Goal: Task Accomplishment & Management: Manage account settings

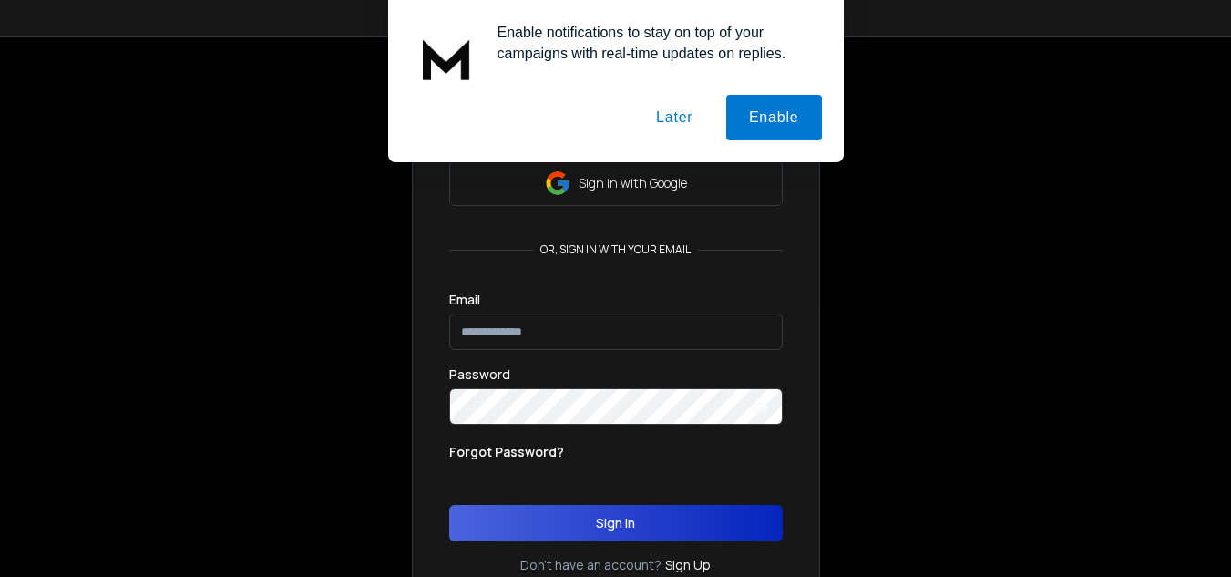
click at [652, 337] on input "email" at bounding box center [615, 331] width 333 height 36
type input "**********"
click at [678, 119] on button "Later" at bounding box center [674, 118] width 82 height 46
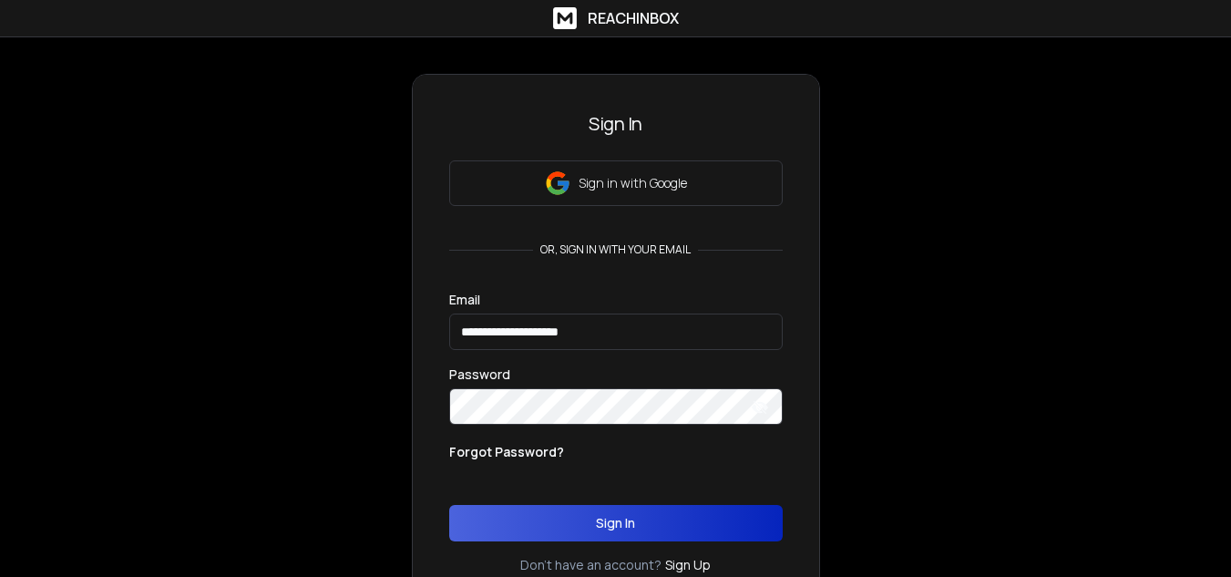
click at [593, 528] on button "Sign In" at bounding box center [615, 523] width 333 height 36
click at [762, 403] on icon at bounding box center [760, 407] width 16 height 11
click at [602, 518] on button "Sign In" at bounding box center [615, 523] width 333 height 36
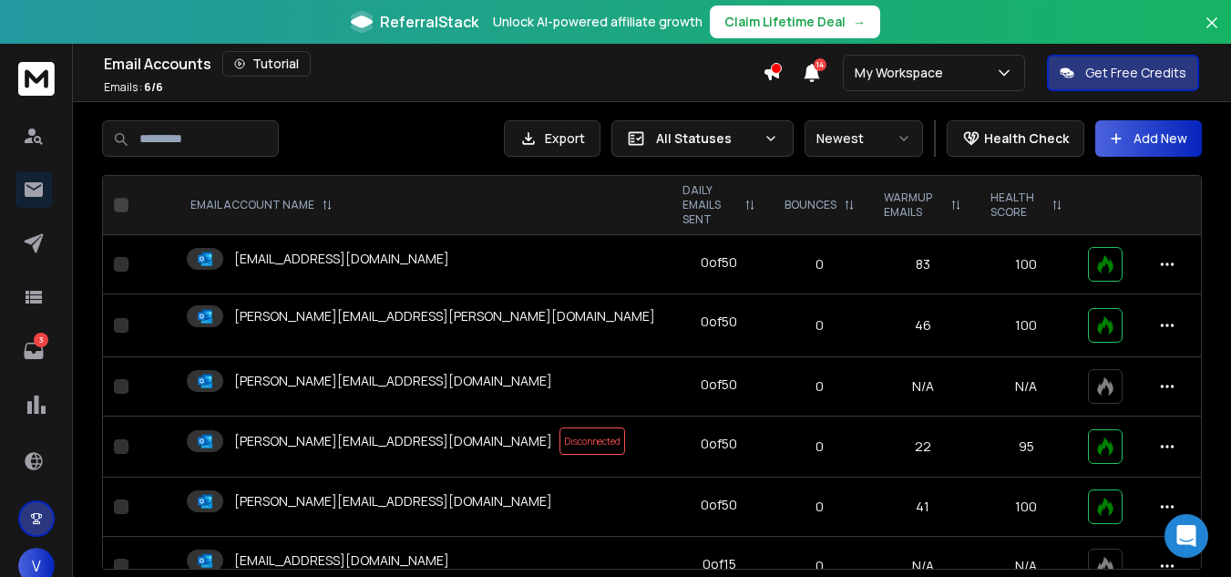
click at [764, 131] on div "All Statuses" at bounding box center [702, 138] width 182 height 36
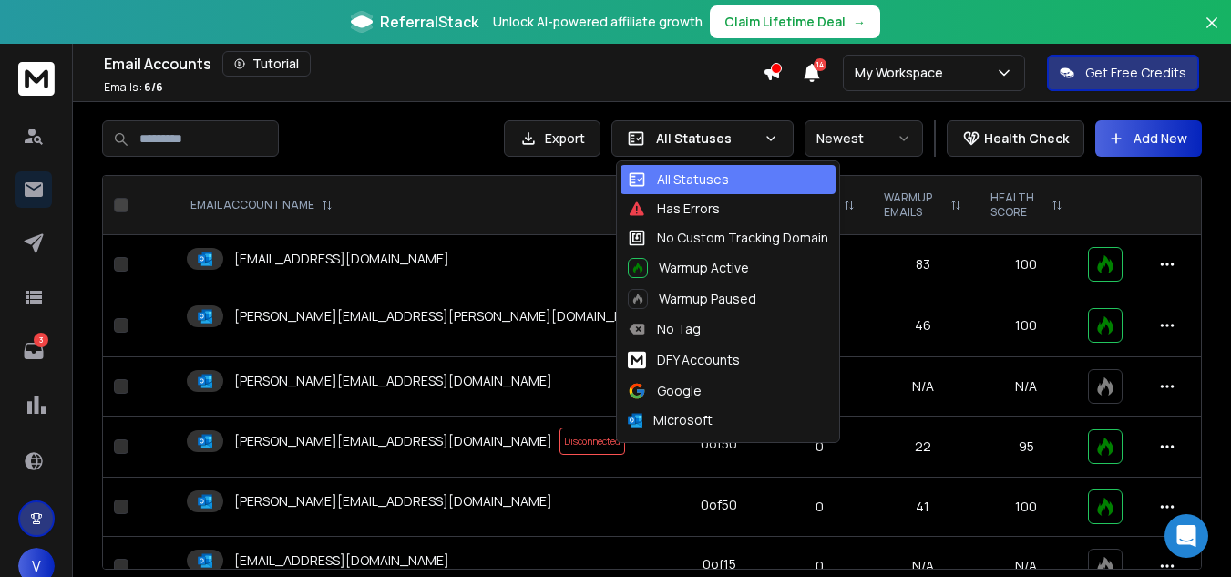
click at [340, 139] on div at bounding box center [297, 138] width 391 height 36
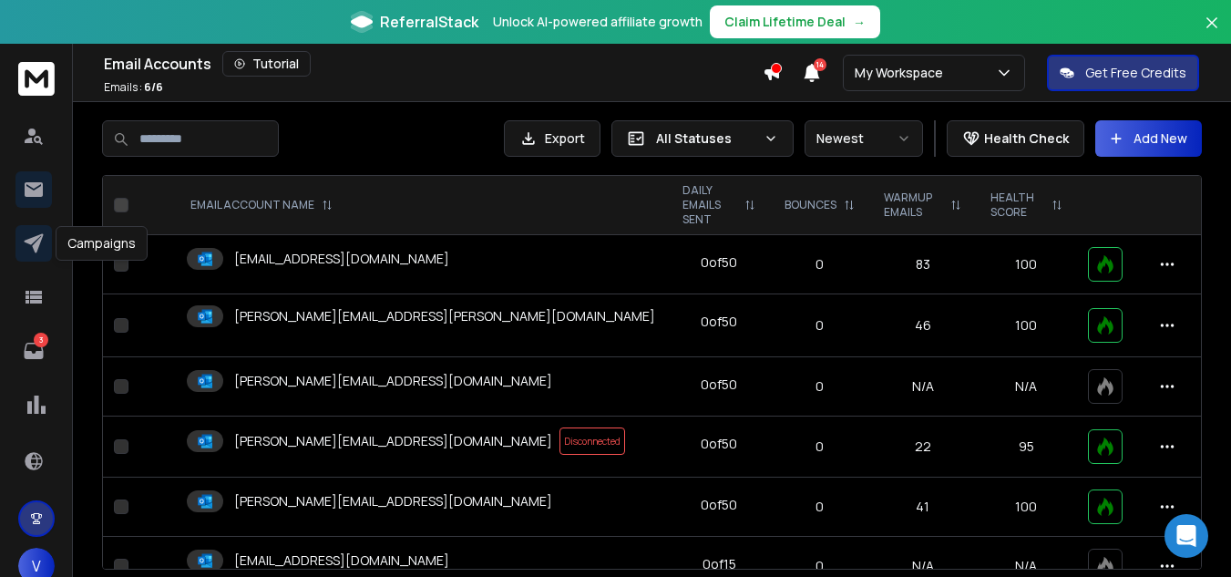
click at [32, 246] on icon at bounding box center [33, 243] width 19 height 19
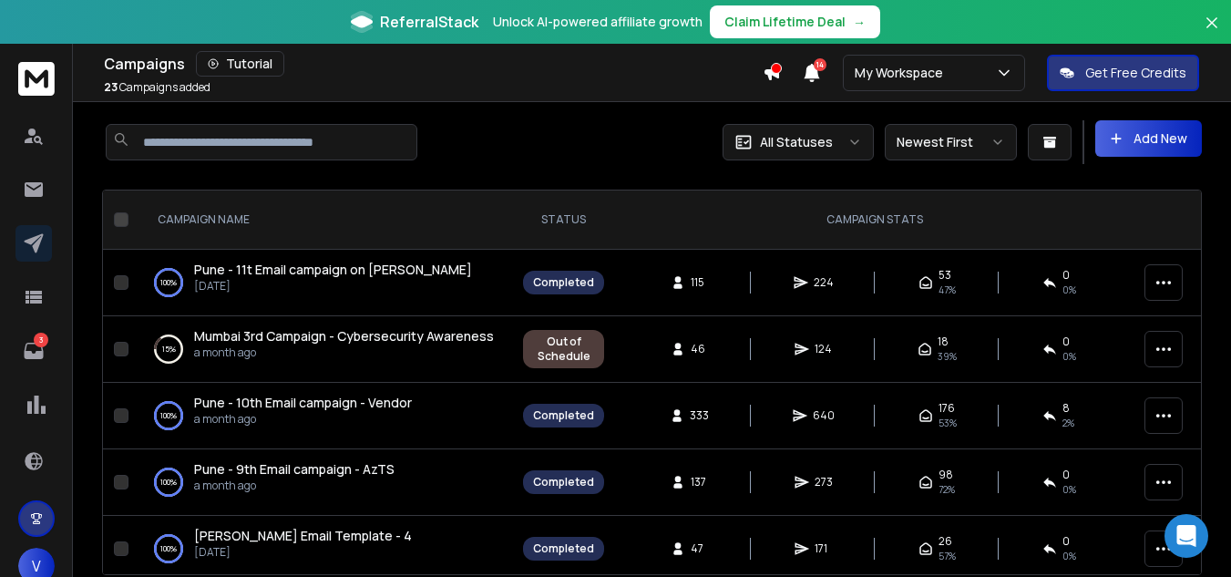
click at [374, 345] on p "a month ago" at bounding box center [344, 352] width 300 height 15
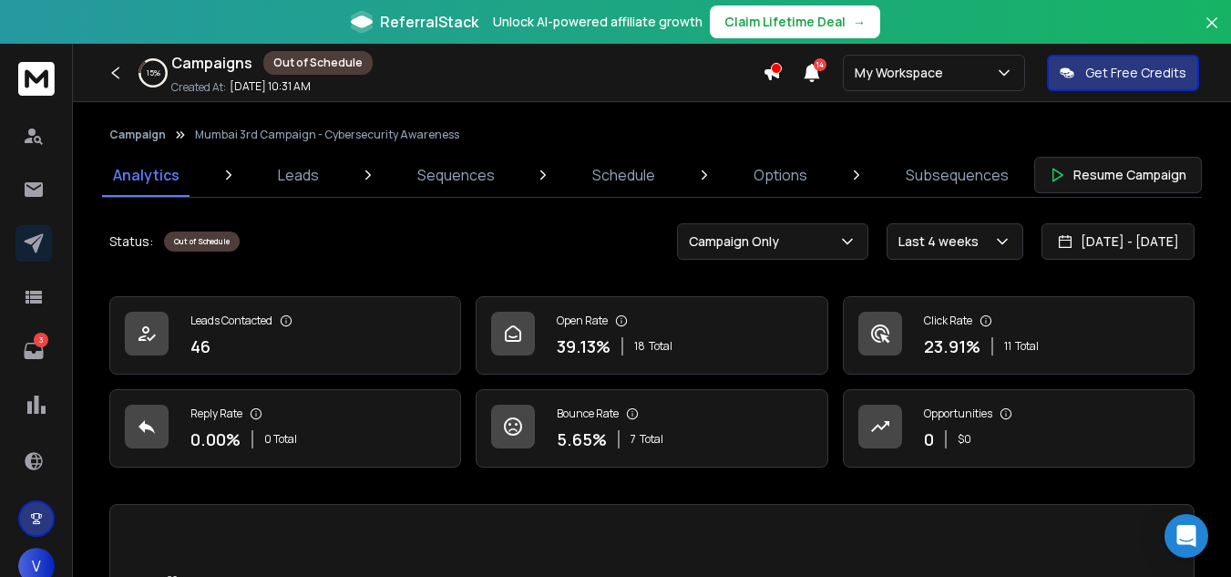
click at [212, 242] on div "Out of Schedule" at bounding box center [202, 241] width 76 height 20
click at [596, 317] on p "Open Rate" at bounding box center [582, 320] width 51 height 15
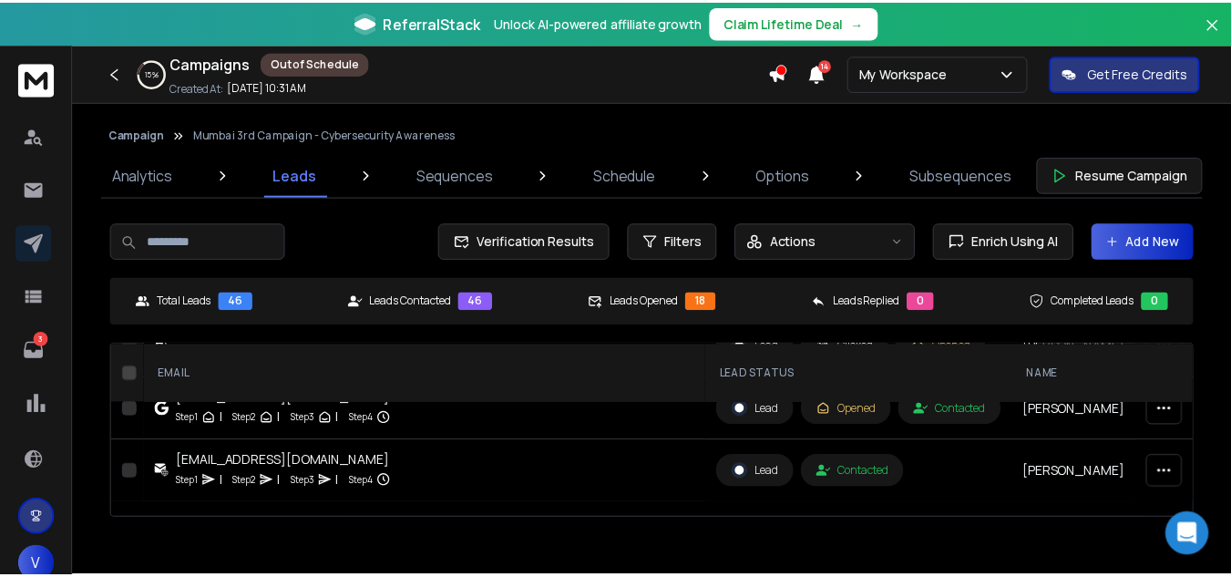
scroll to position [3616, 0]
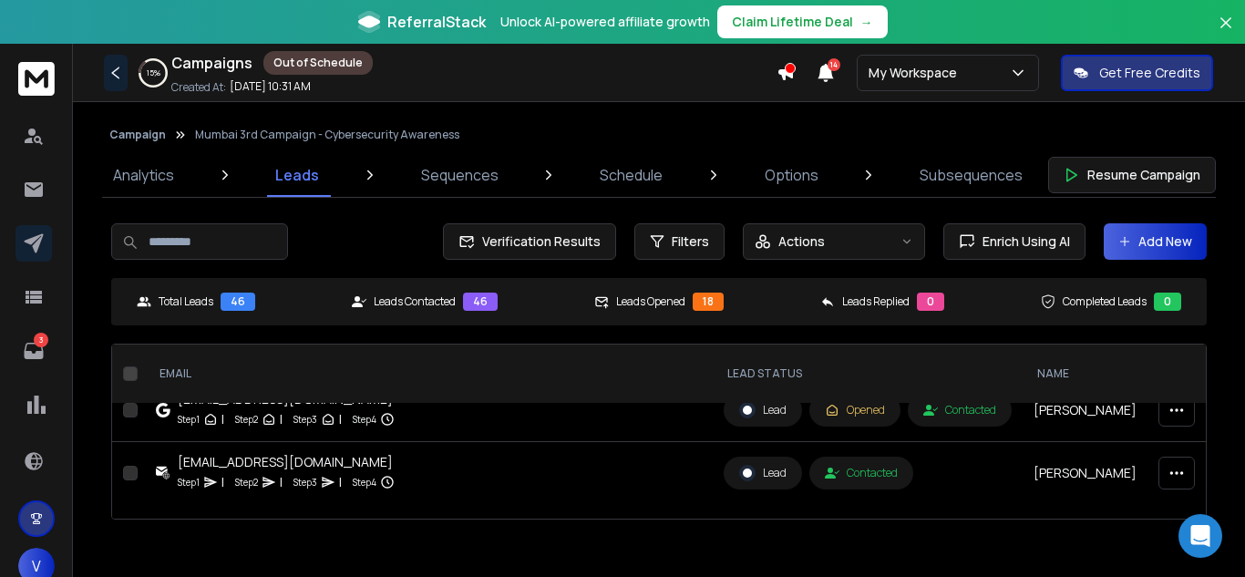
click at [124, 75] on button at bounding box center [116, 73] width 24 height 36
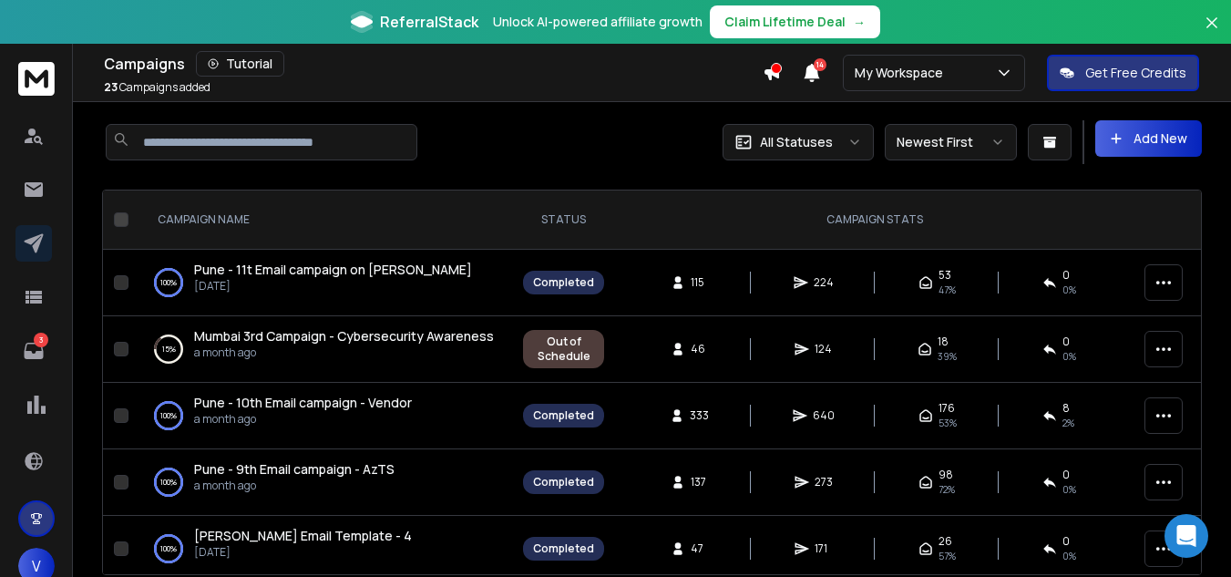
click at [328, 265] on span "Pune - 11t Email campaign on [PERSON_NAME]" at bounding box center [333, 269] width 278 height 17
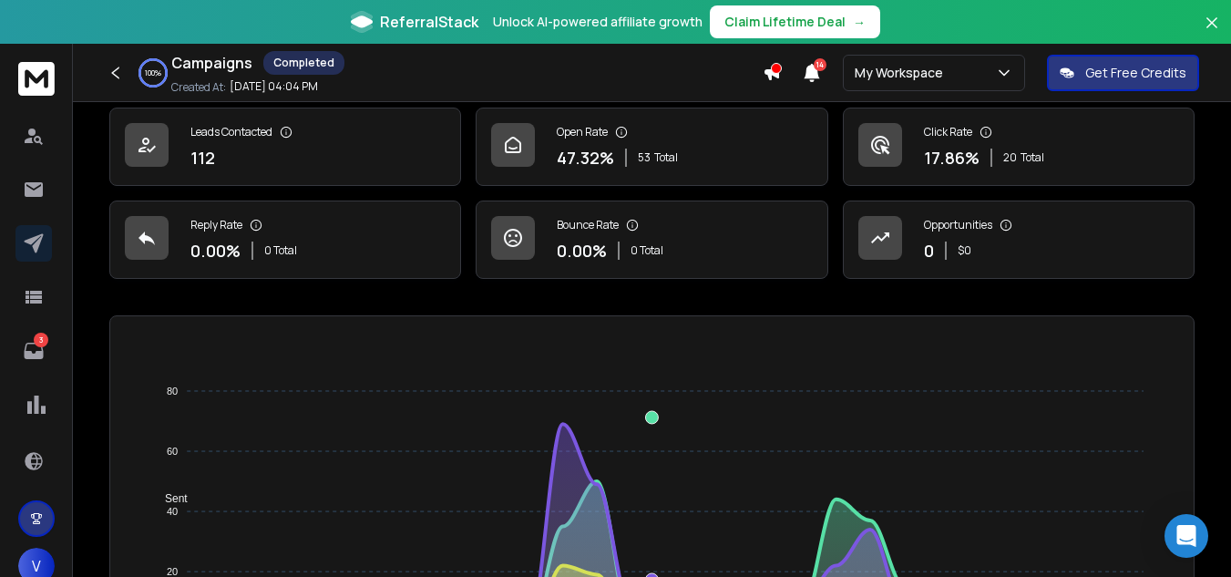
scroll to position [190, 0]
click at [570, 111] on link "Open Rate 47.32 % 53 Total" at bounding box center [652, 146] width 352 height 78
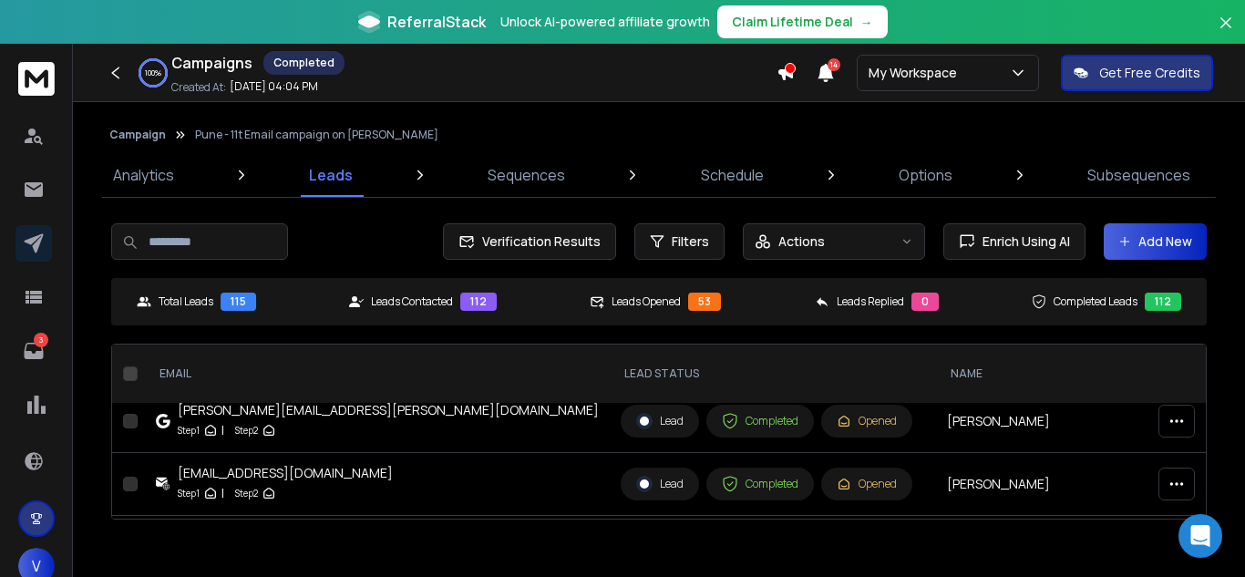
scroll to position [775, 0]
